Goal: Check status: Check status

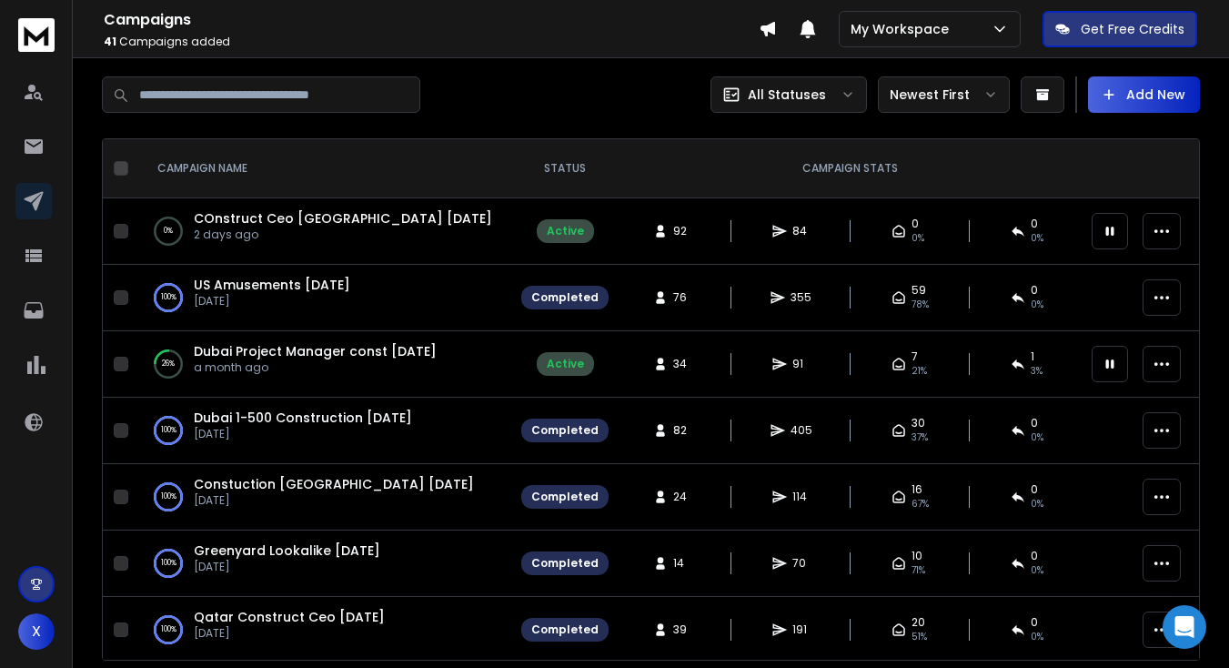
click at [276, 229] on p "2 days ago" at bounding box center [343, 234] width 298 height 15
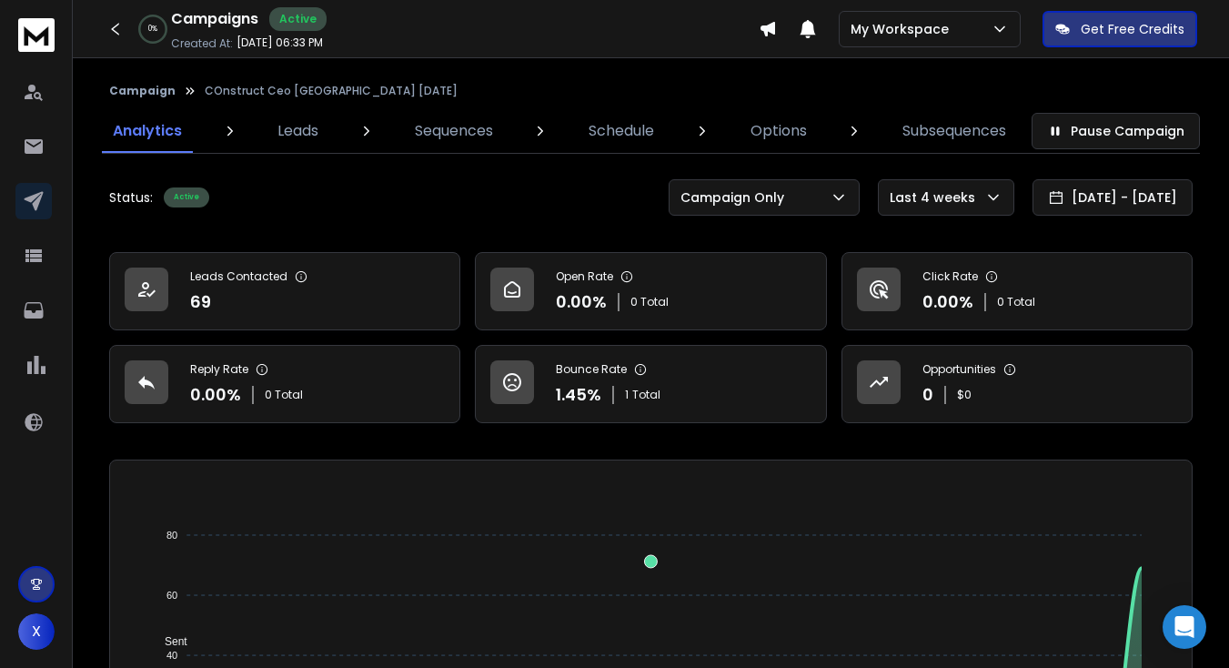
click at [429, 23] on div "0 % Campaigns Active Created At: [DATE] 06:33 PM My Workspace Get Free Credits" at bounding box center [614, 29] width 1229 height 58
click at [469, 138] on p "Sequences" at bounding box center [454, 131] width 78 height 22
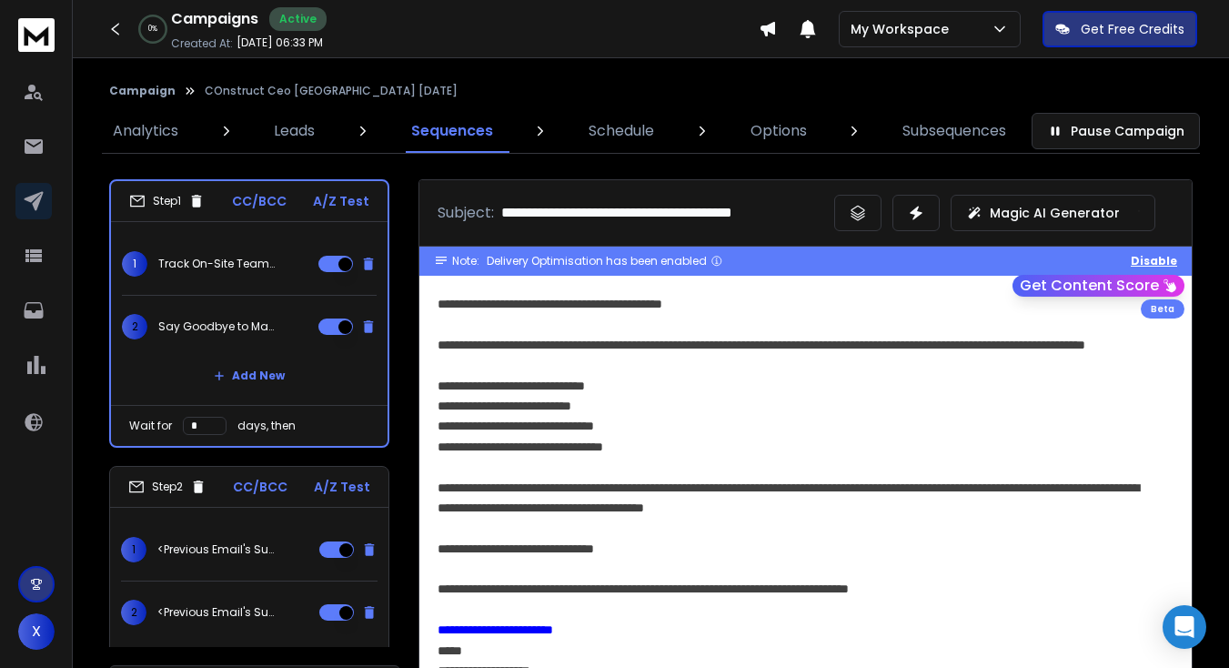
click at [231, 327] on p "Say Goodbye to Manual Attendance at {{Company}}" at bounding box center [216, 326] width 116 height 15
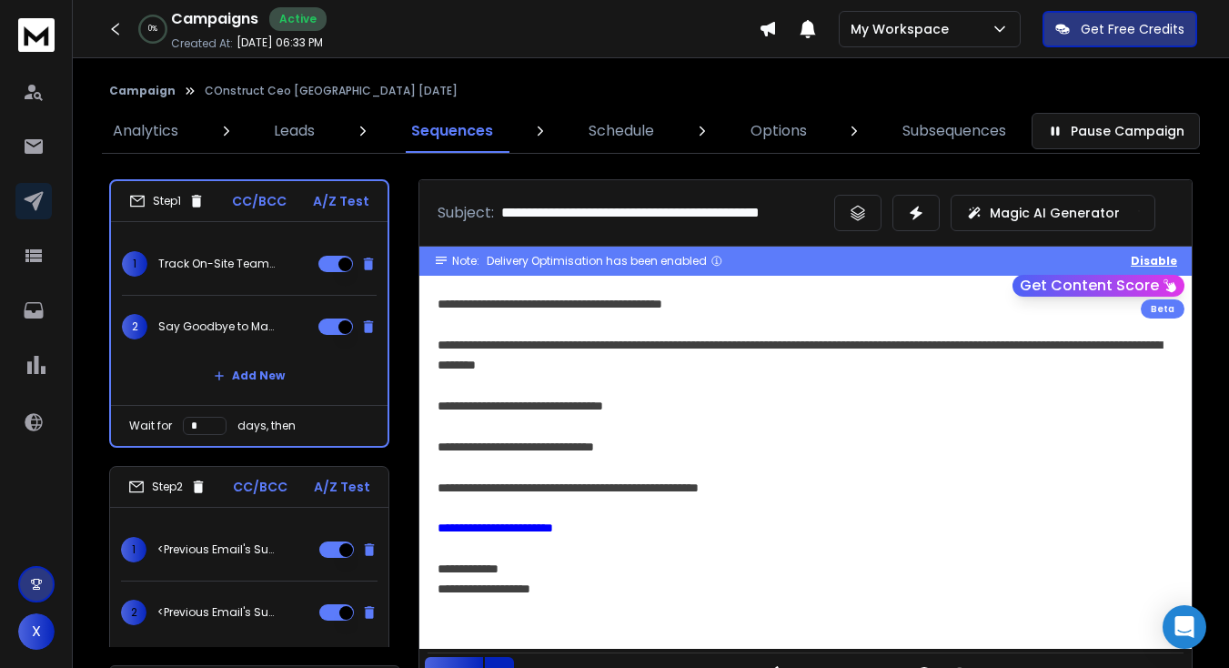
click at [264, 278] on div "1 Track On-Site Teams Smarter at {{Company}}" at bounding box center [249, 264] width 255 height 63
type input "**********"
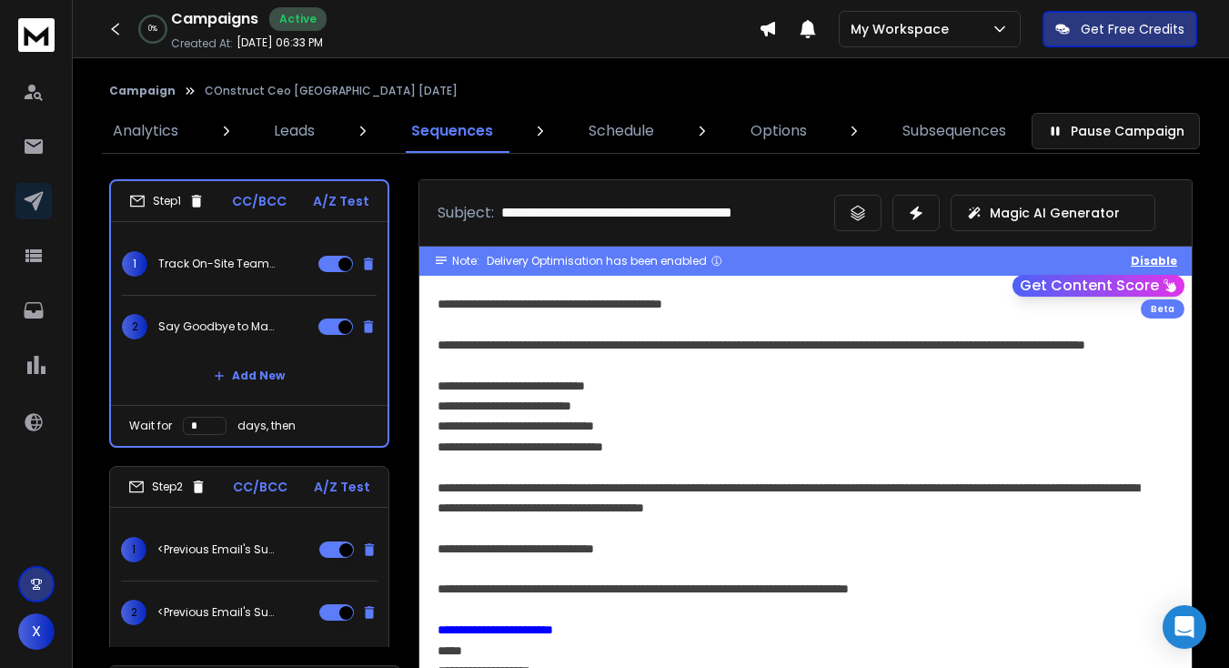
click at [219, 553] on p "<Previous Email's Subject>" at bounding box center [215, 549] width 116 height 15
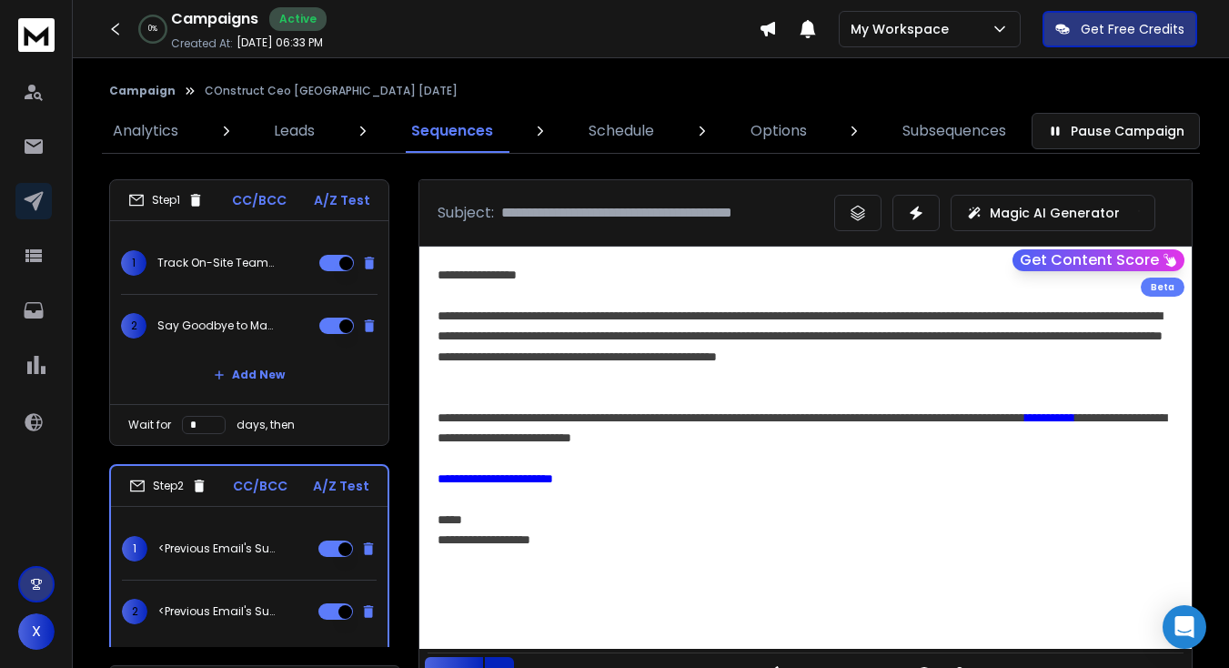
click at [214, 267] on p "Track On-Site Teams Smarter at {{Company}}" at bounding box center [215, 263] width 116 height 15
type input "**********"
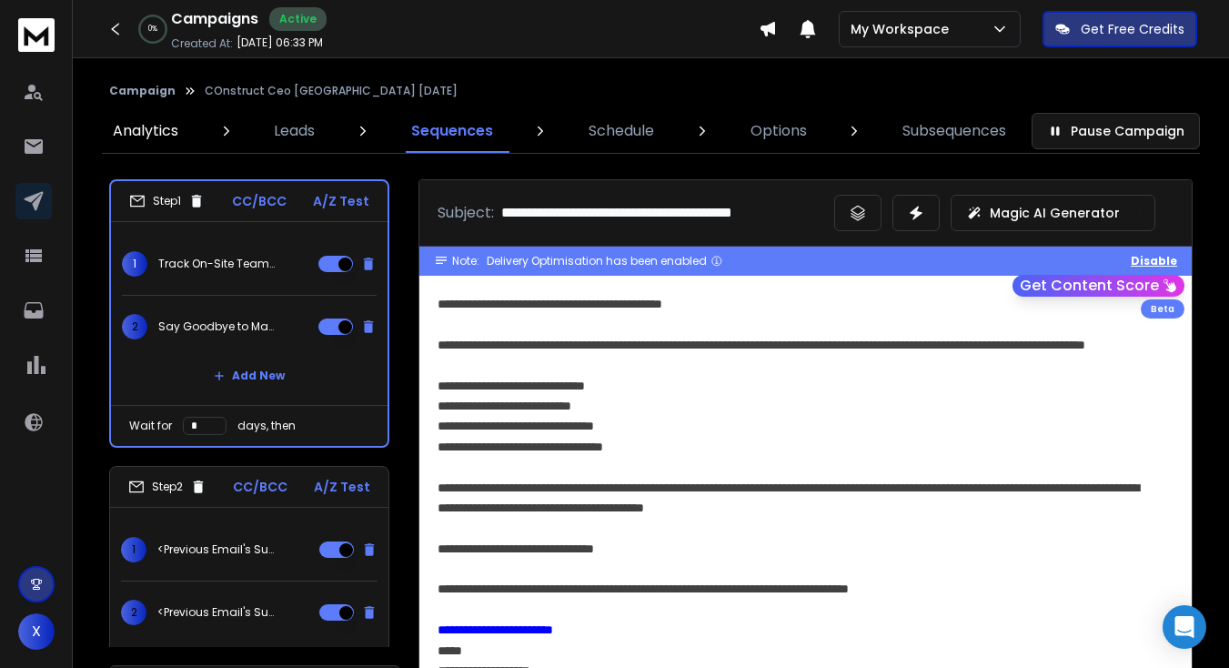
click at [149, 126] on p "Analytics" at bounding box center [146, 131] width 66 height 22
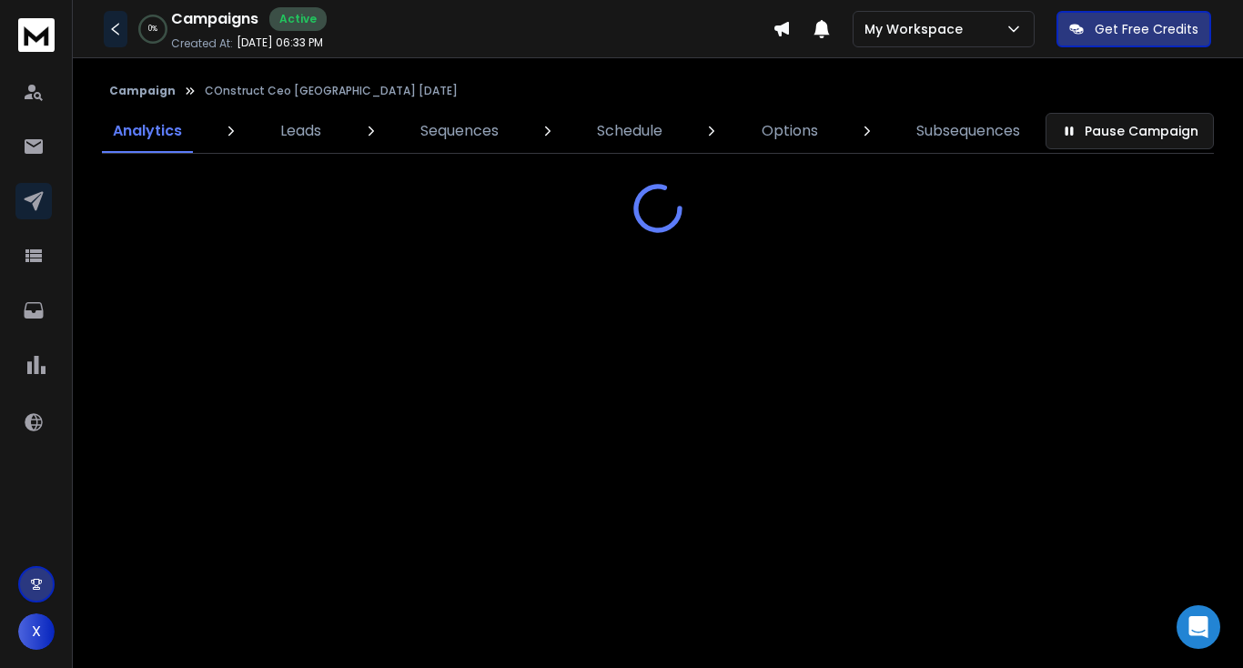
click at [116, 24] on icon at bounding box center [115, 29] width 16 height 16
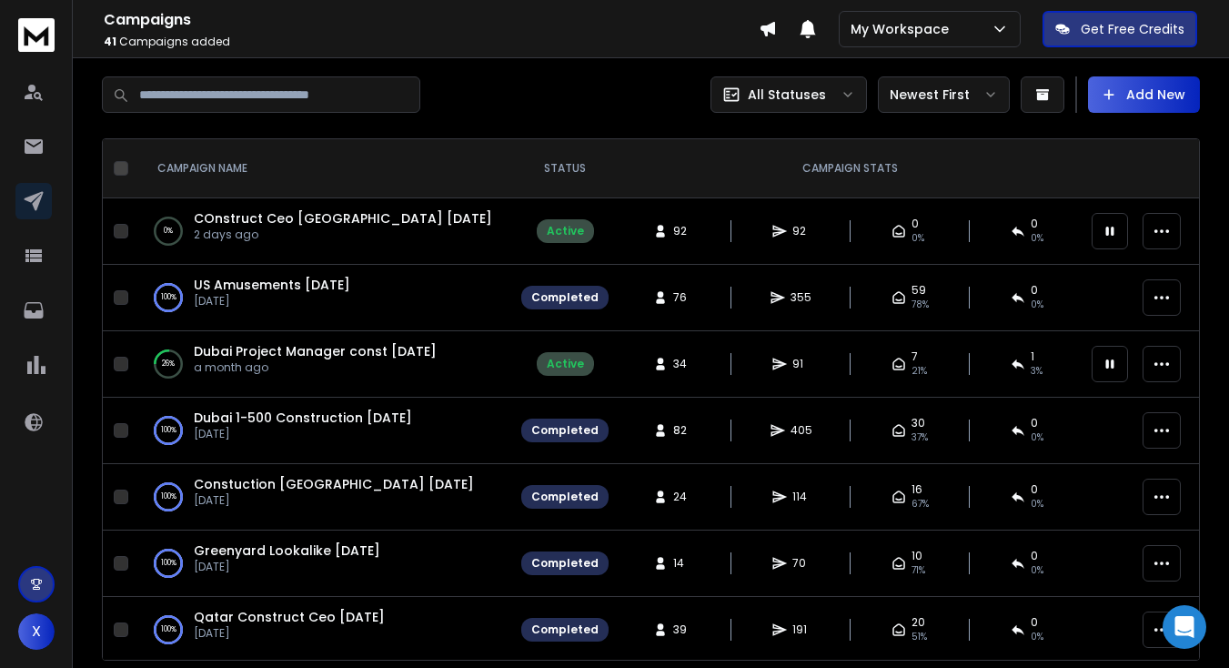
click at [288, 288] on span "US Amusements [DATE]" at bounding box center [272, 285] width 157 height 18
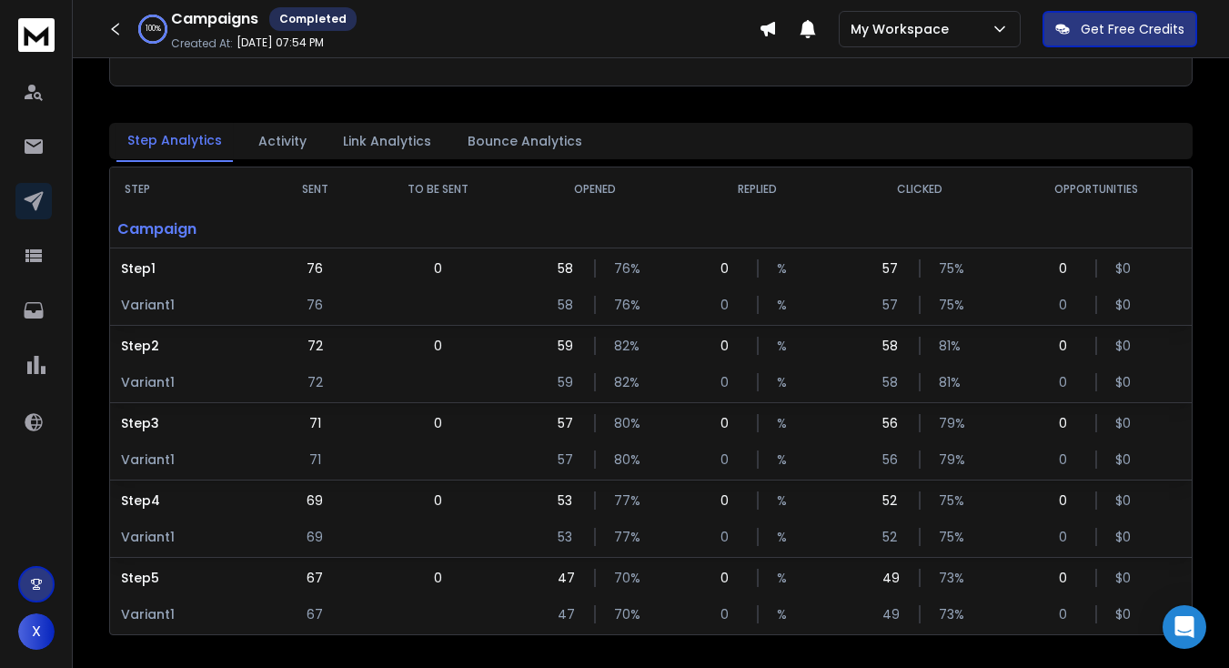
scroll to position [779, 0]
click at [279, 143] on button "Activity" at bounding box center [282, 141] width 70 height 40
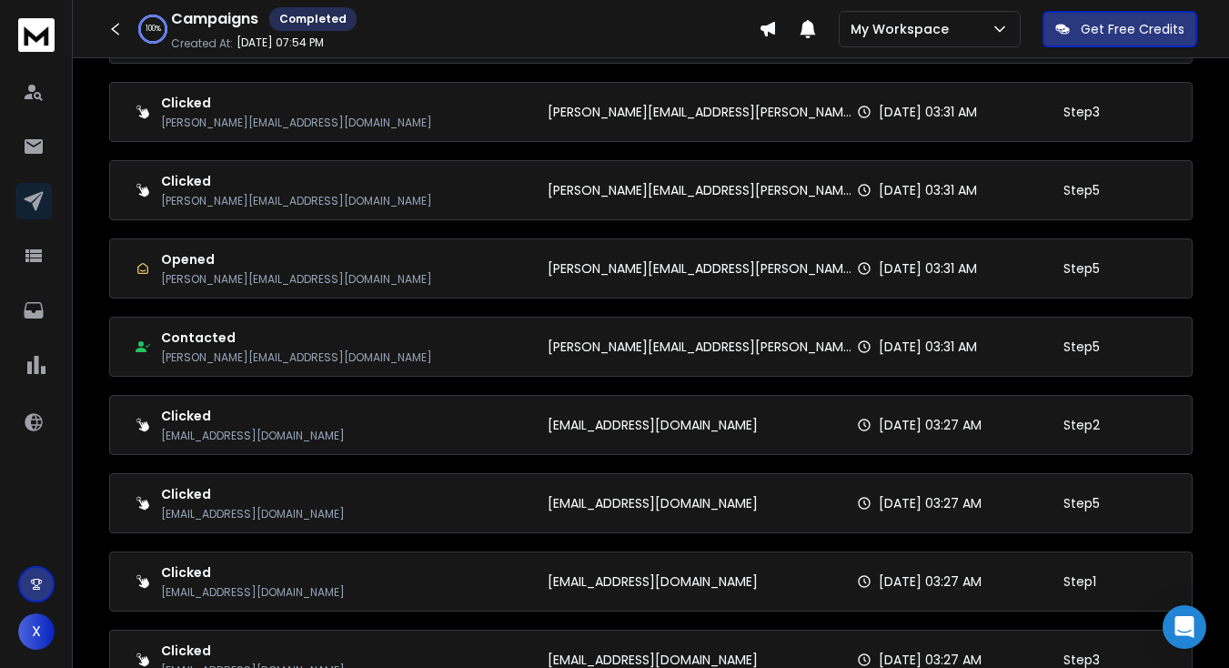
scroll to position [3057, 0]
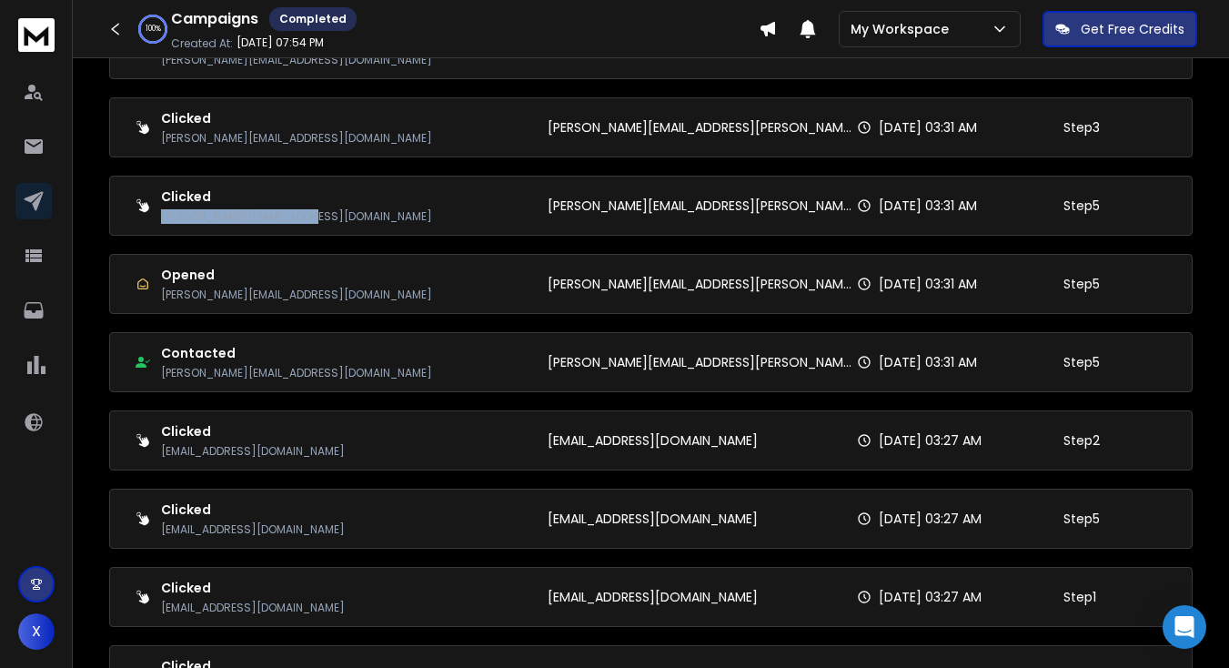
drag, startPoint x: 326, startPoint y: 215, endPoint x: 157, endPoint y: 230, distance: 169.0
click at [157, 230] on div "Clicked [PERSON_NAME][EMAIL_ADDRESS][DOMAIN_NAME] [PERSON_NAME][DOMAIN_NAME][EM…" at bounding box center [651, 206] width 1084 height 60
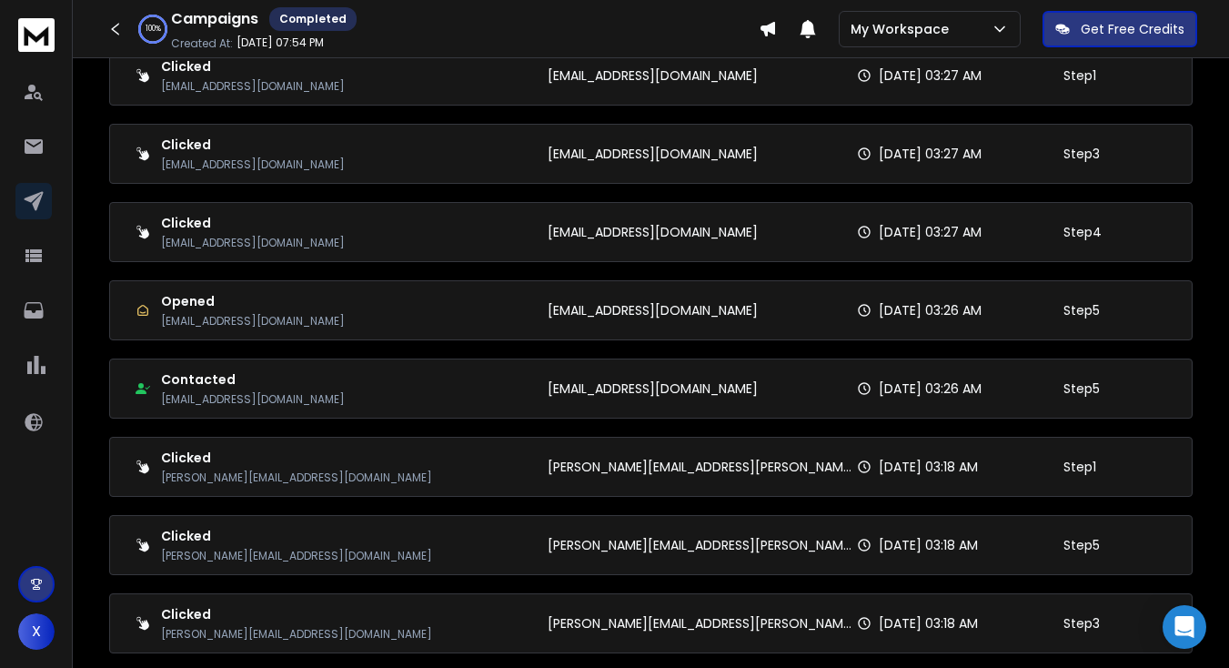
scroll to position [3580, 0]
click at [644, 307] on p "[EMAIL_ADDRESS][DOMAIN_NAME]" at bounding box center [653, 309] width 210 height 18
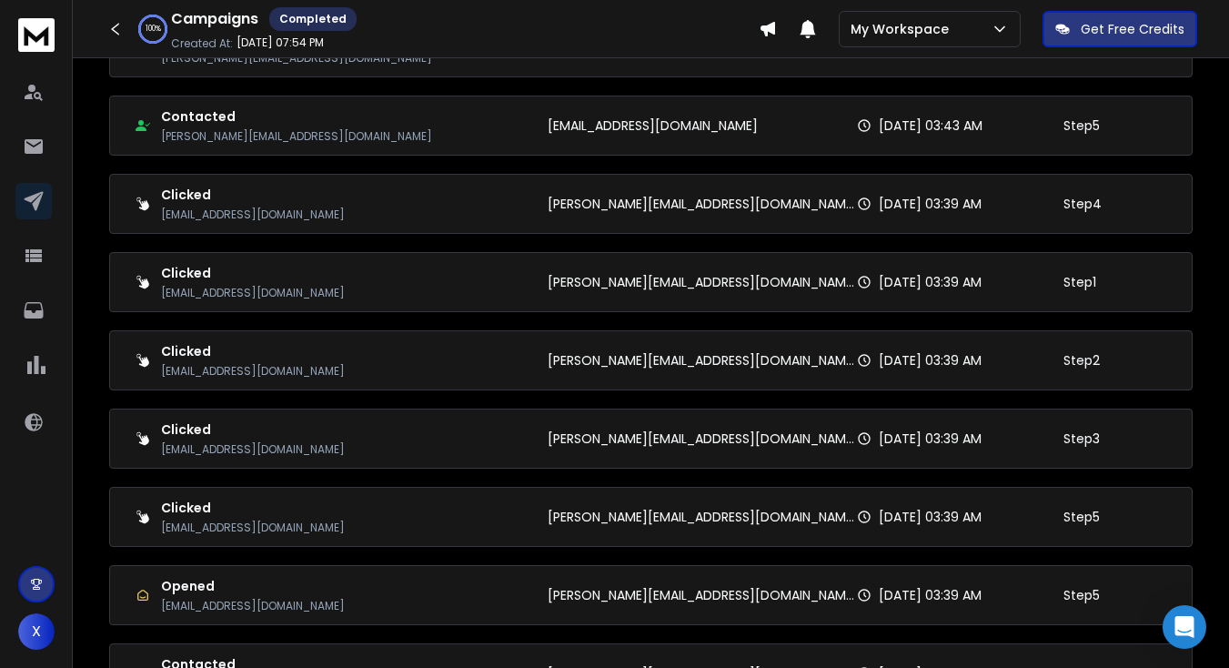
scroll to position [2156, 0]
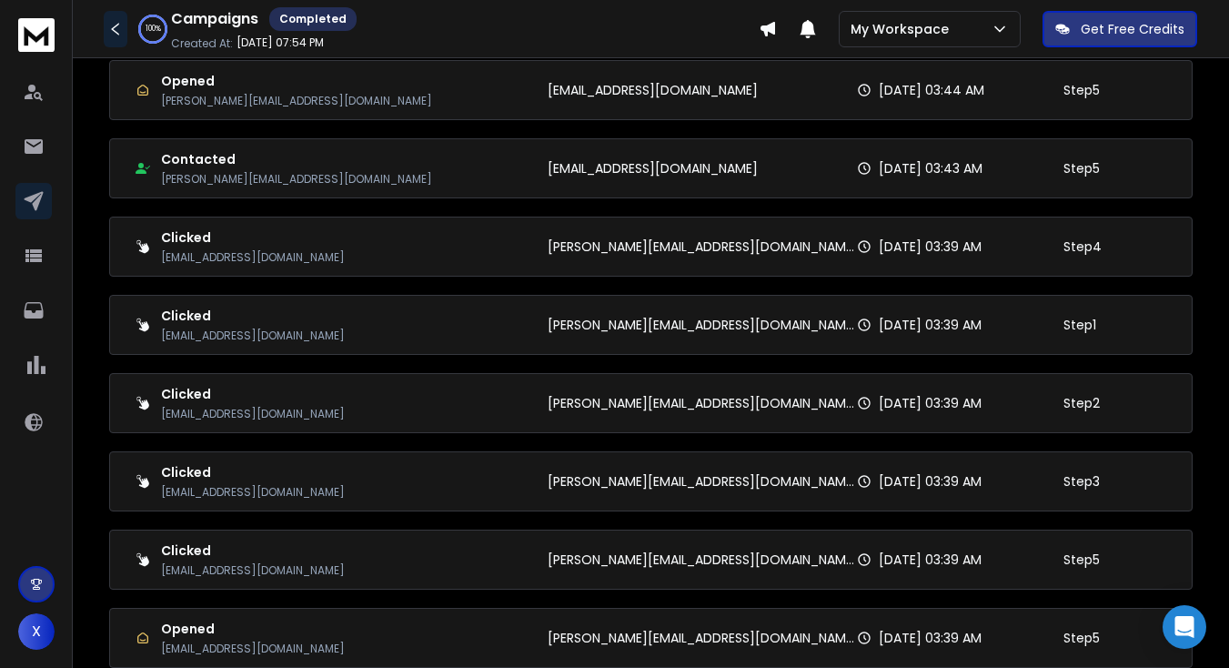
click at [123, 29] on icon at bounding box center [115, 29] width 16 height 16
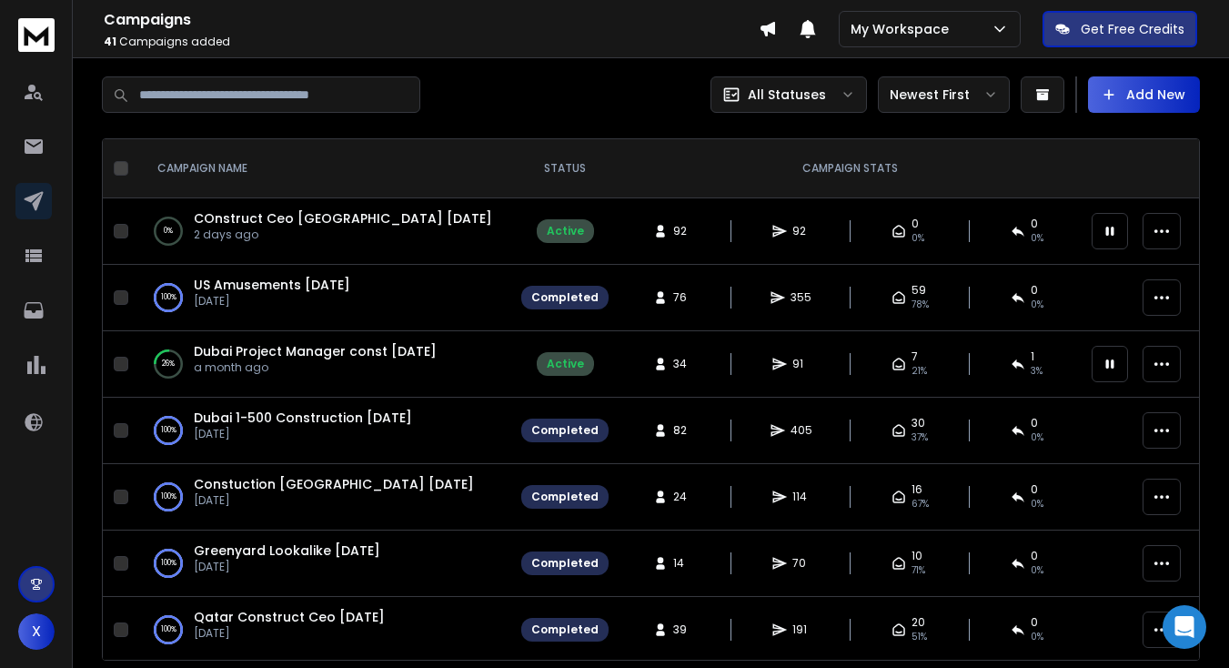
click at [270, 285] on span "US Amusements [DATE]" at bounding box center [272, 285] width 157 height 18
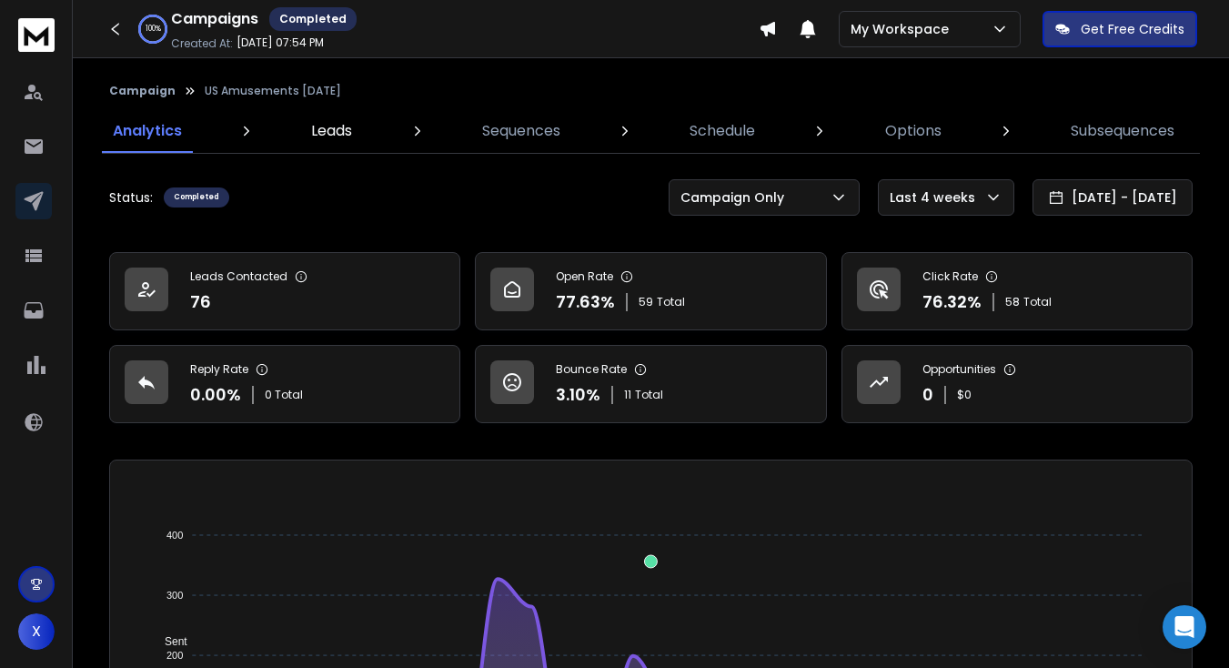
click at [335, 131] on p "Leads" at bounding box center [331, 131] width 41 height 22
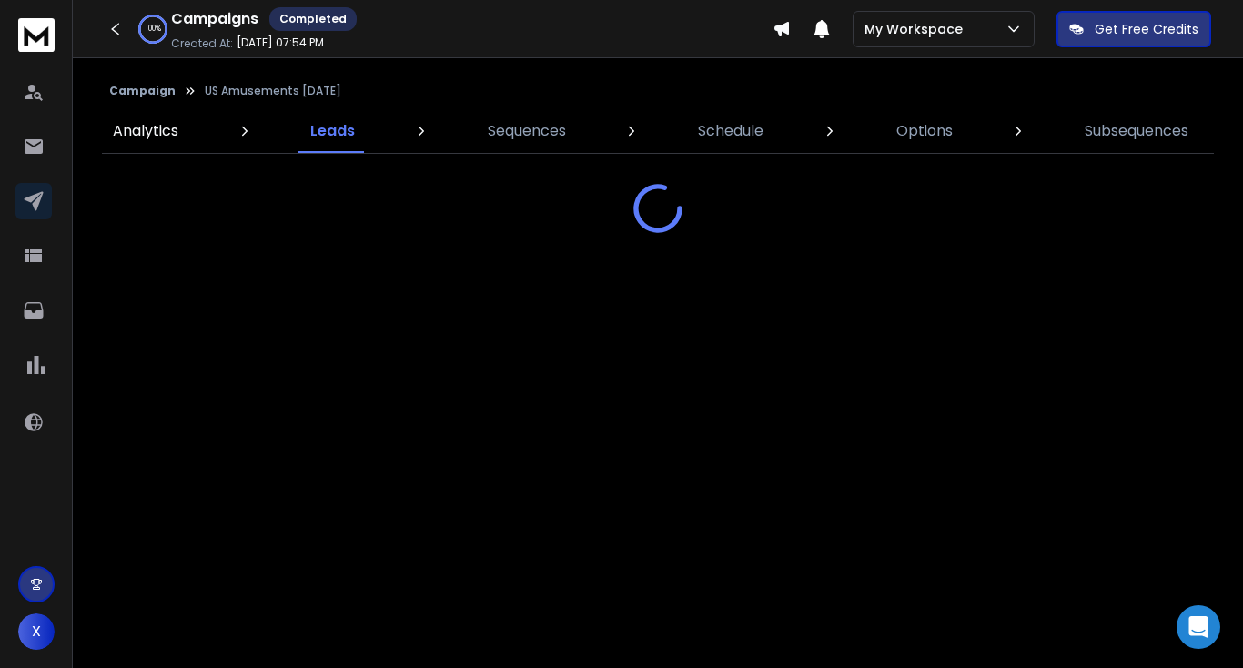
click at [169, 127] on p "Analytics" at bounding box center [146, 131] width 66 height 22
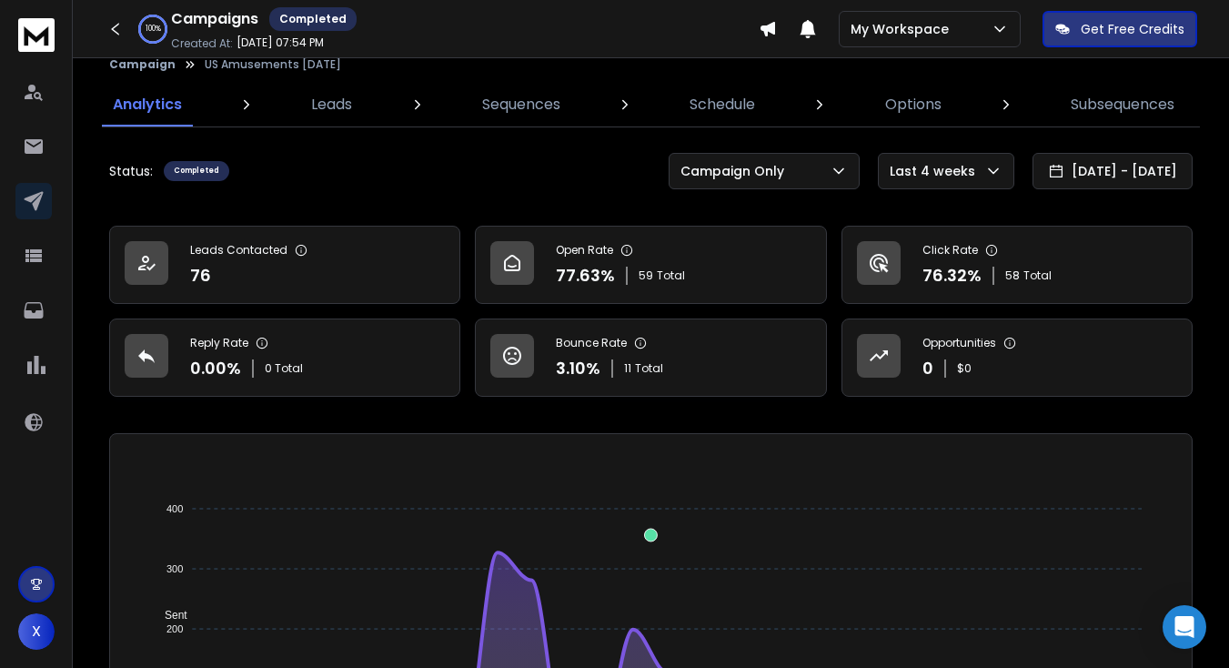
scroll to position [27, 0]
